Goal: Communication & Community: Answer question/provide support

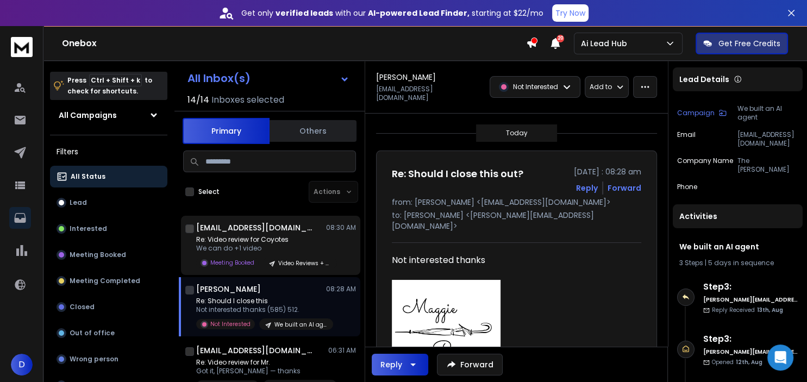
scroll to position [146, 0]
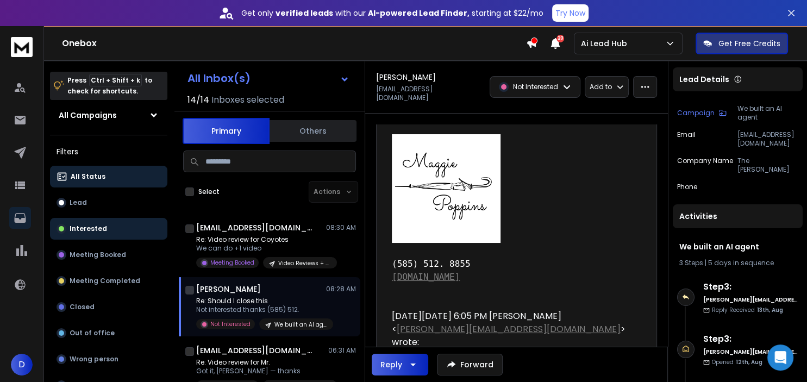
click at [103, 226] on p "Interested" at bounding box center [88, 228] width 37 height 9
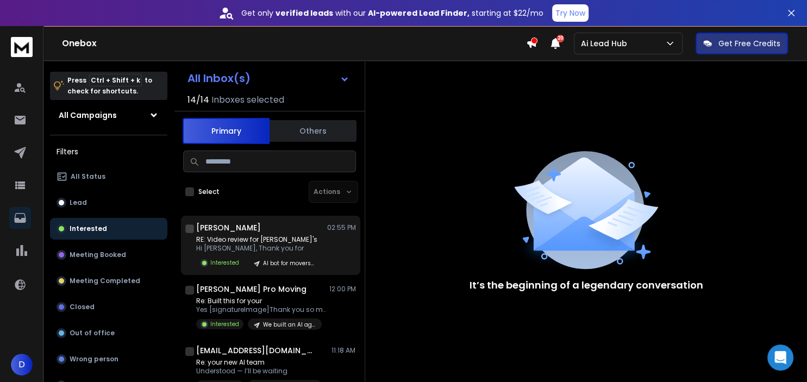
click at [254, 245] on p "Hi [PERSON_NAME], Thank you for" at bounding box center [259, 248] width 126 height 9
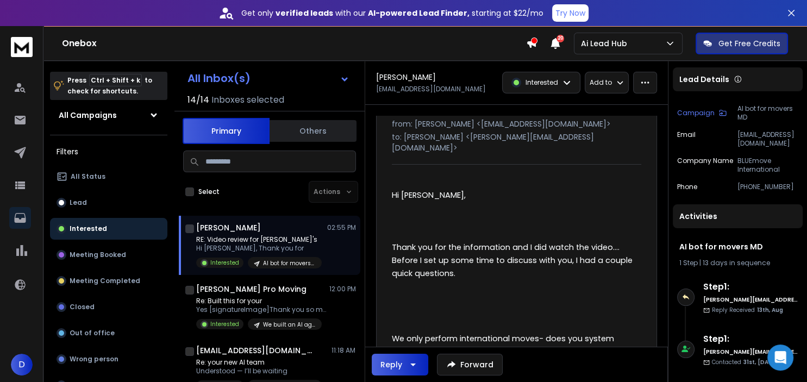
scroll to position [146, 0]
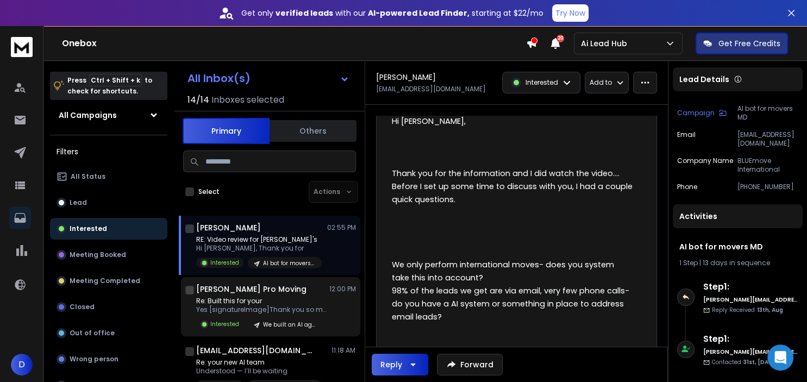
click at [253, 303] on p "Re: Built this for your" at bounding box center [261, 301] width 130 height 9
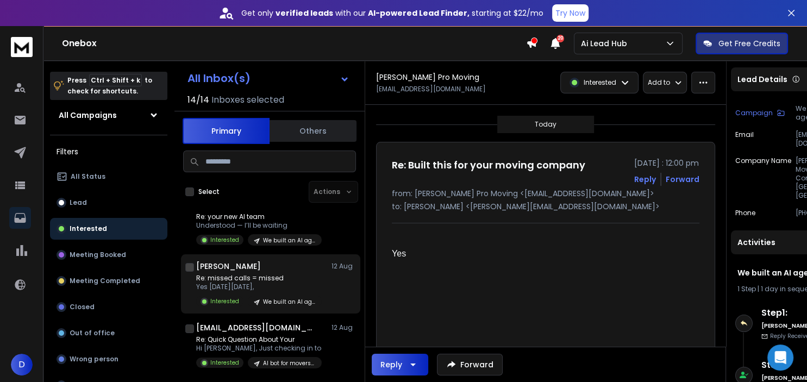
click at [305, 291] on div "Re: missed calls = missed Yes [DATE][DATE], Interested We built an AI agent" at bounding box center [259, 290] width 126 height 33
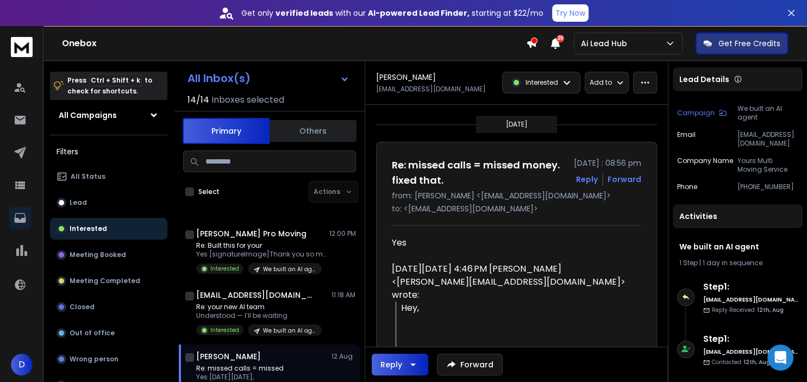
scroll to position [0, 0]
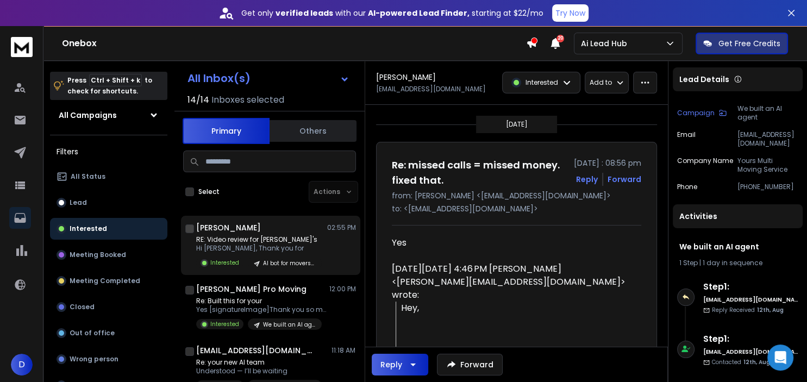
click at [242, 245] on p "Hi [PERSON_NAME], Thank you for" at bounding box center [259, 248] width 126 height 9
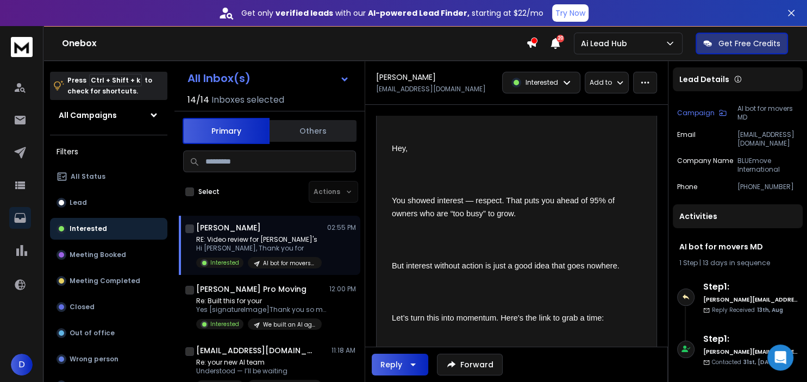
scroll to position [949, 0]
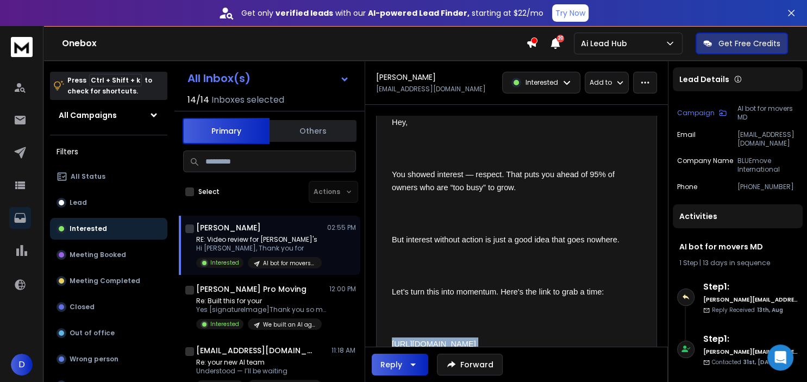
drag, startPoint x: 532, startPoint y: 305, endPoint x: 372, endPoint y: 302, distance: 160.3
click at [573, 337] on p "[URL][DOMAIN_NAME]" at bounding box center [512, 343] width 241 height 13
drag, startPoint x: 545, startPoint y: 302, endPoint x: 388, endPoint y: 294, distance: 157.2
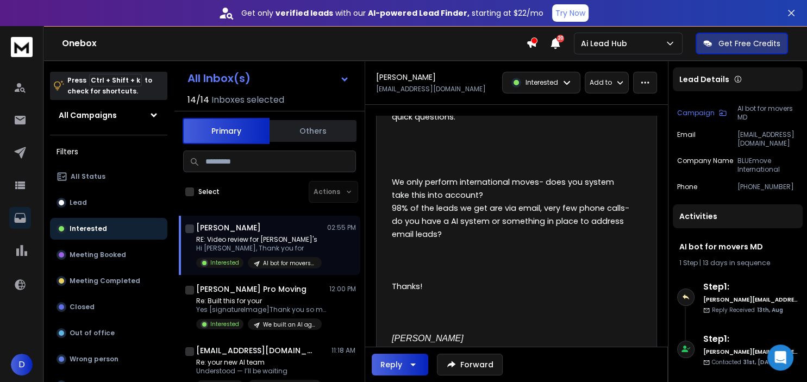
scroll to position [219, 0]
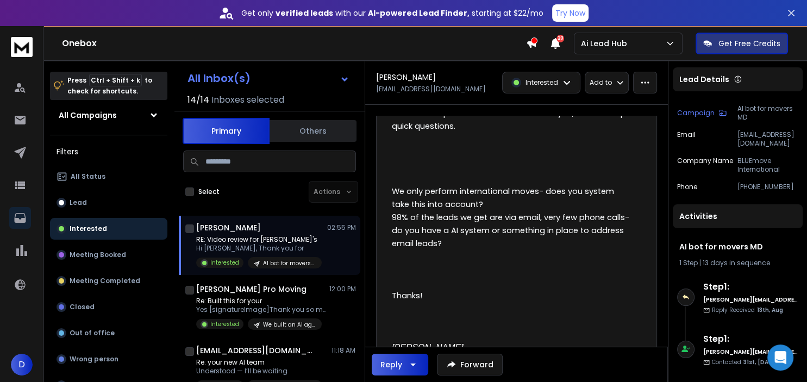
click at [404, 362] on div "Reply" at bounding box center [399, 364] width 39 height 13
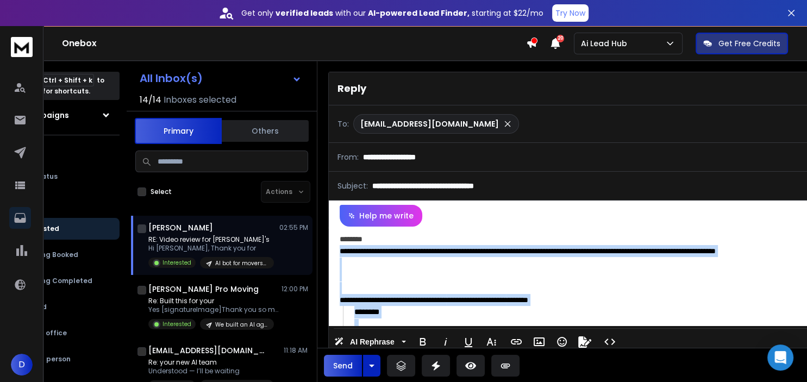
scroll to position [0, 0]
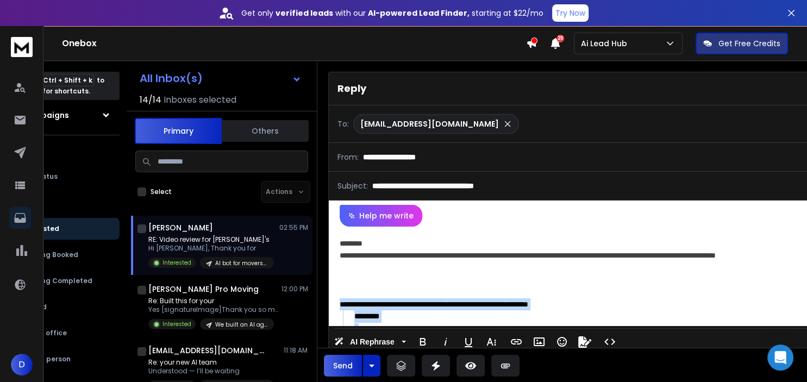
drag, startPoint x: 666, startPoint y: 264, endPoint x: 337, endPoint y: 308, distance: 331.7
click at [337, 308] on div "**********" at bounding box center [631, 276] width 605 height 99
copy div "**********"
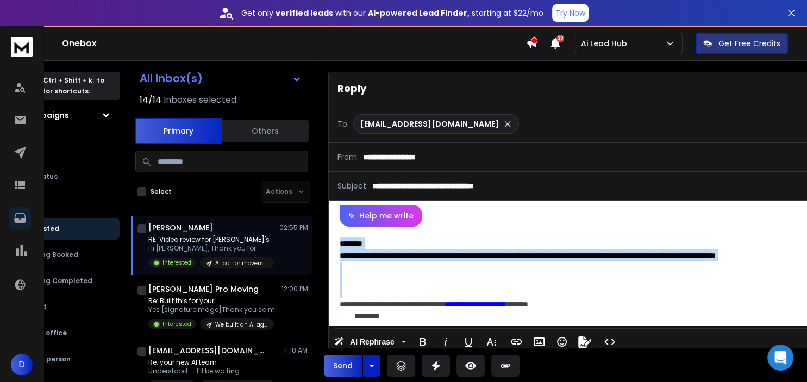
drag, startPoint x: 339, startPoint y: 240, endPoint x: 515, endPoint y: 292, distance: 183.6
click at [515, 292] on div "**********" at bounding box center [631, 276] width 605 height 99
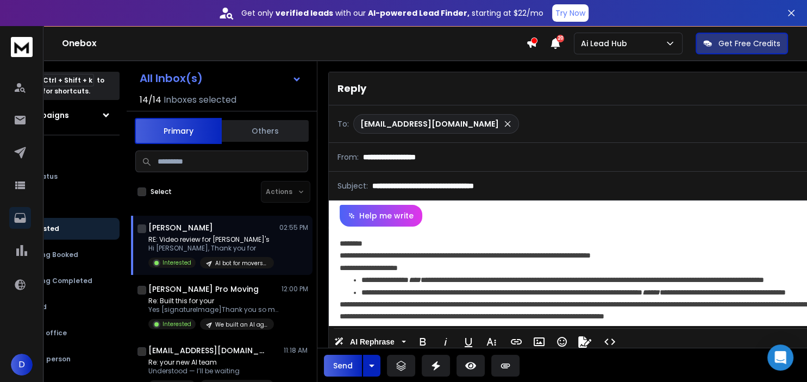
click at [670, 258] on p "**********" at bounding box center [632, 255] width 584 height 12
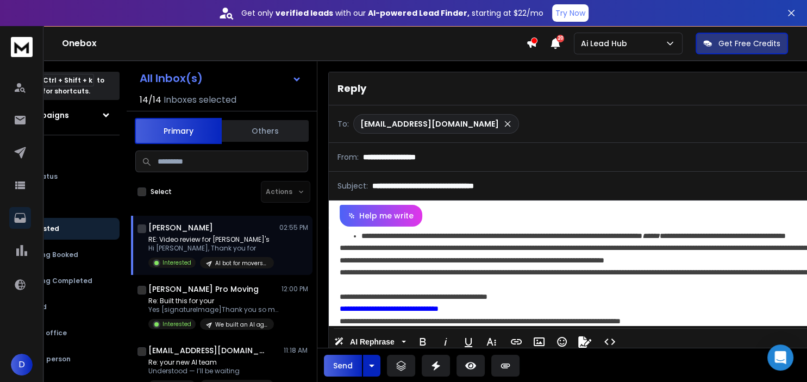
scroll to position [52, 0]
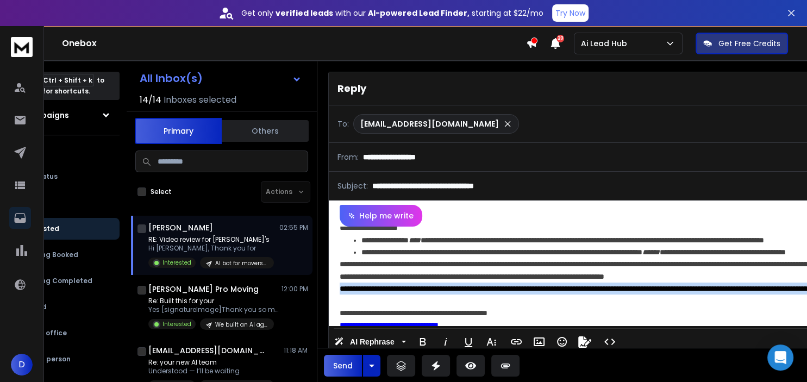
drag, startPoint x: 430, startPoint y: 300, endPoint x: 337, endPoint y: 288, distance: 93.7
click at [337, 288] on div "**********" at bounding box center [631, 276] width 605 height 99
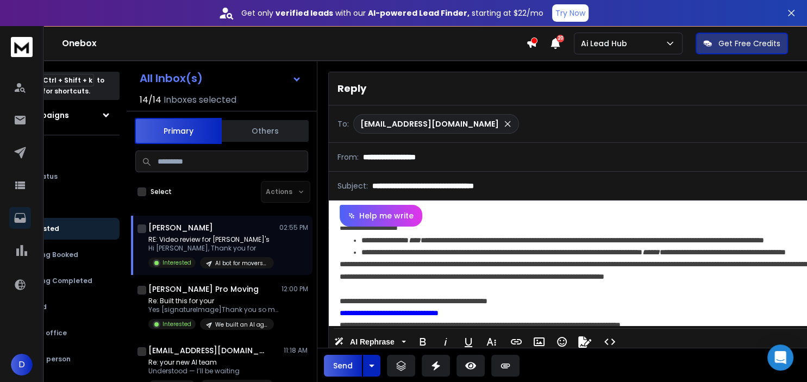
click at [337, 264] on div "**********" at bounding box center [631, 276] width 605 height 99
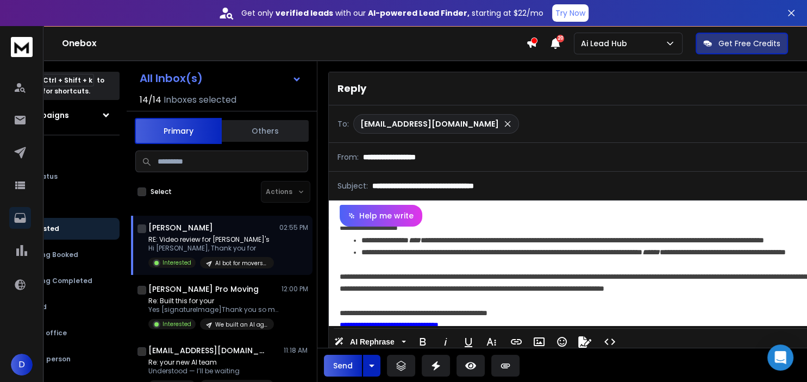
click at [347, 368] on button "Send" at bounding box center [343, 366] width 38 height 22
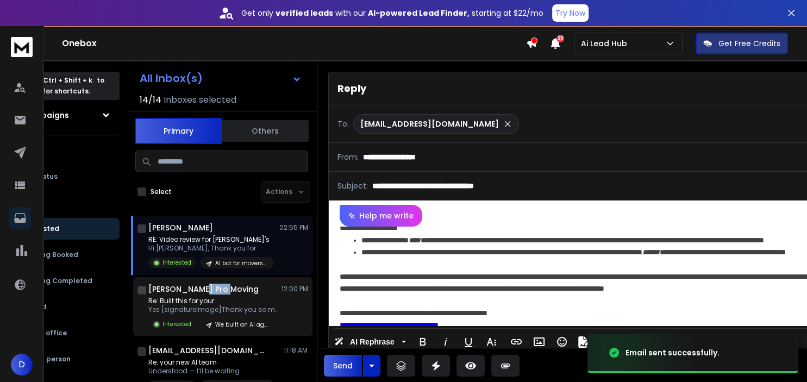
click at [245, 295] on div "[PERSON_NAME] Pro Moving 12:00 PM Re: Built this for your Yes [signatureImage]T…" at bounding box center [228, 307] width 160 height 46
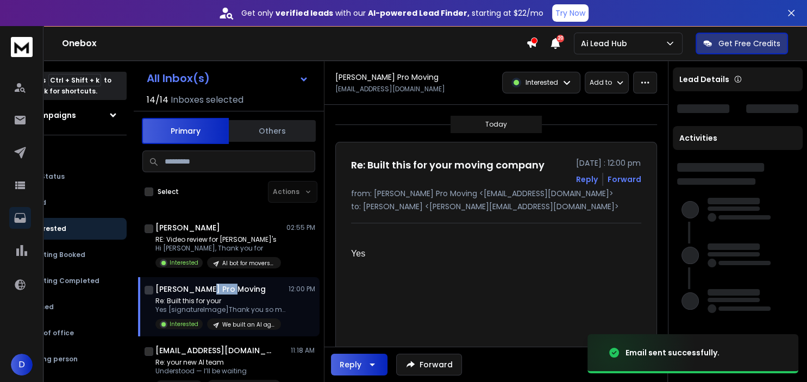
scroll to position [0, 0]
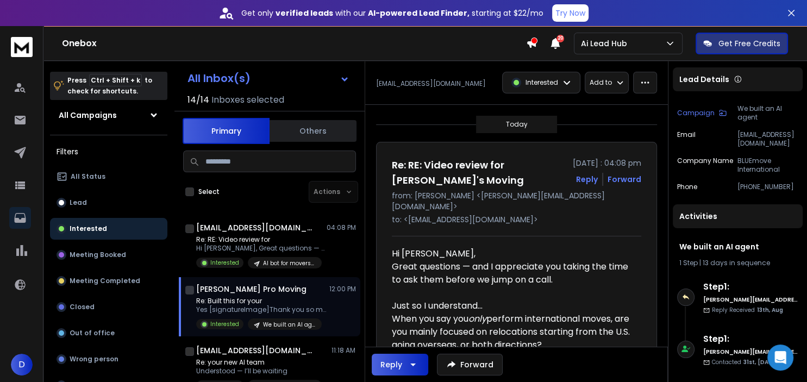
click at [298, 292] on div "[PERSON_NAME] Pro Moving 12:00 PM" at bounding box center [276, 289] width 160 height 11
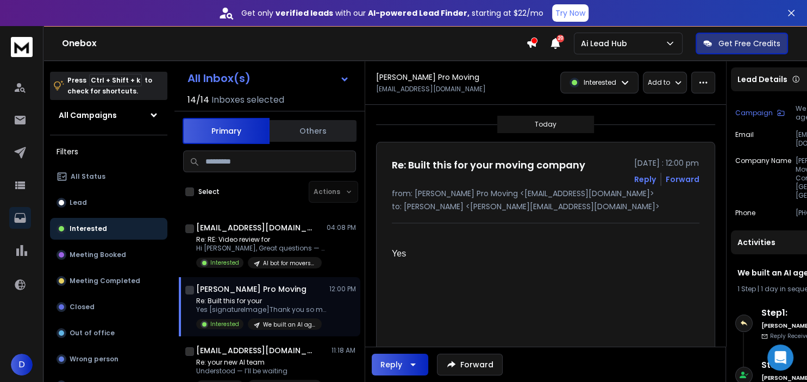
click at [400, 362] on div "Reply" at bounding box center [391, 364] width 22 height 11
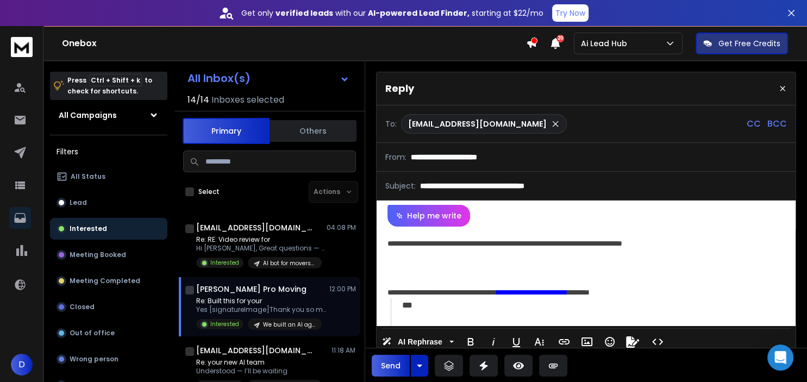
click at [392, 366] on button "Send" at bounding box center [391, 366] width 38 height 22
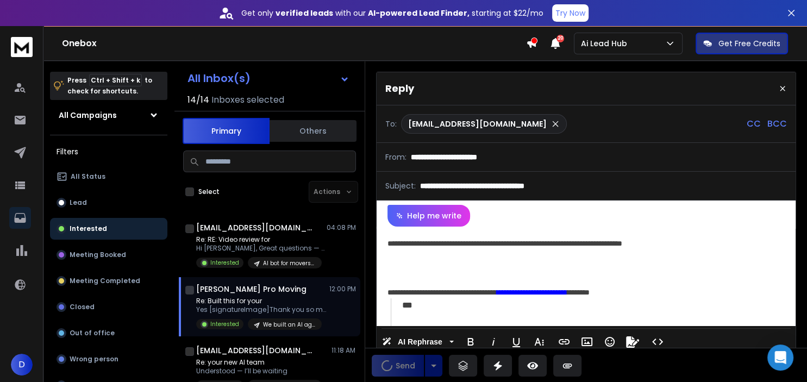
scroll to position [73, 0]
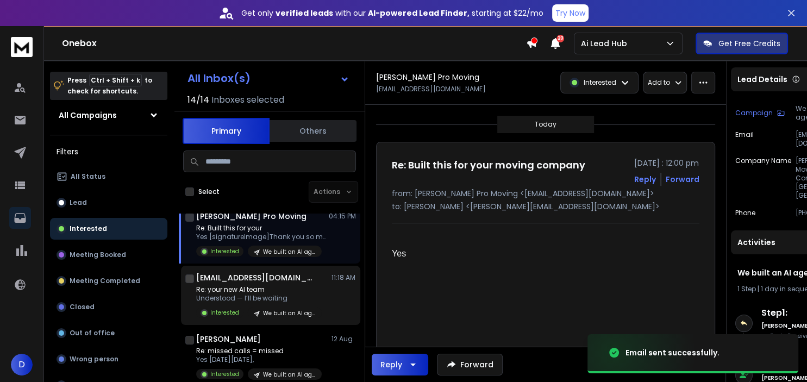
click at [318, 295] on p "Understood — I’ll be waiting" at bounding box center [259, 298] width 126 height 9
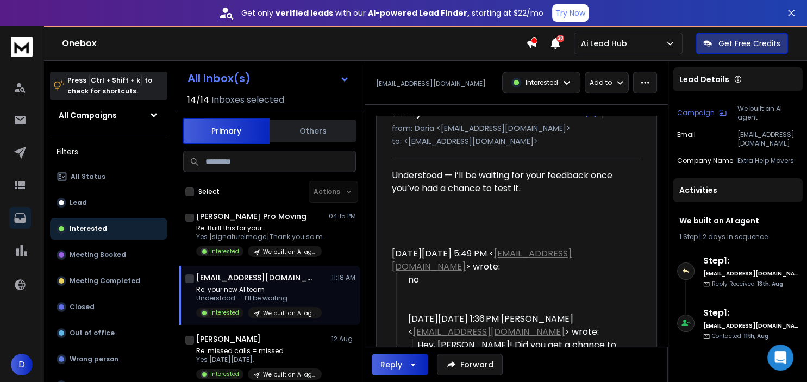
scroll to position [146, 0]
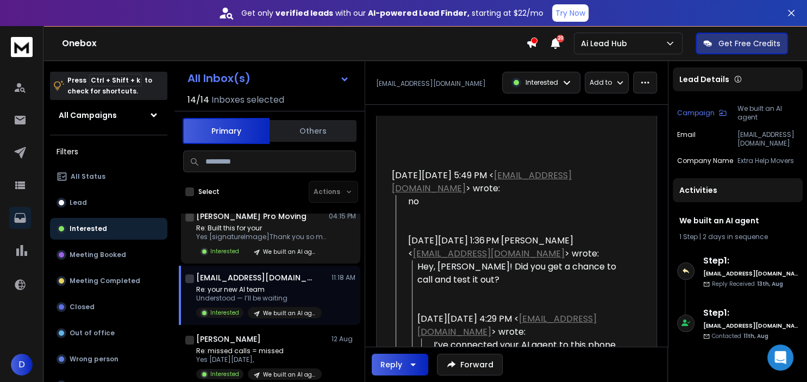
click at [256, 226] on p "Re: Built this for your" at bounding box center [261, 228] width 130 height 9
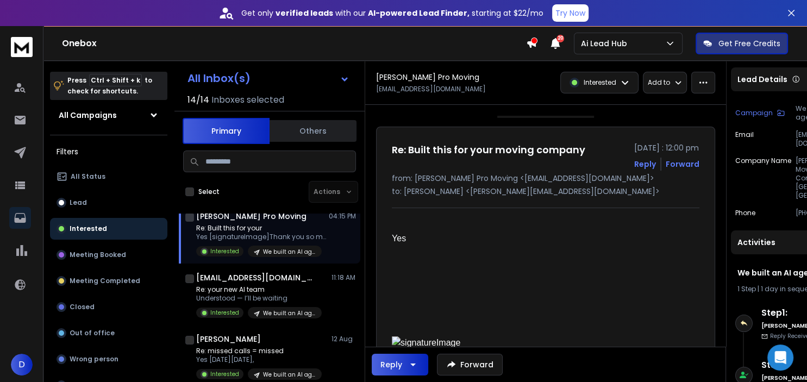
scroll to position [0, 0]
